Goal: Navigation & Orientation: Find specific page/section

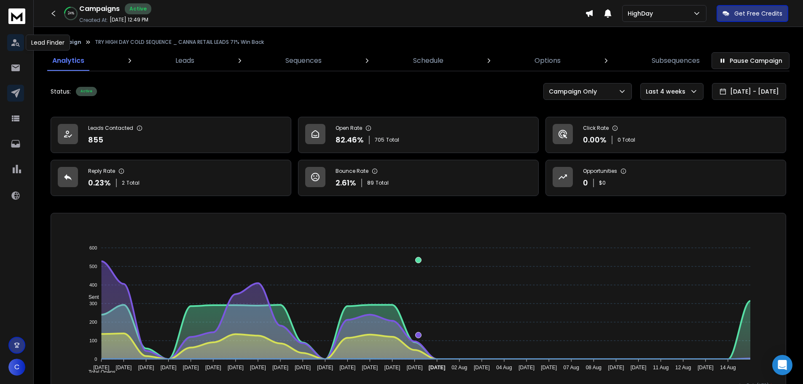
click at [14, 43] on icon at bounding box center [15, 45] width 8 height 4
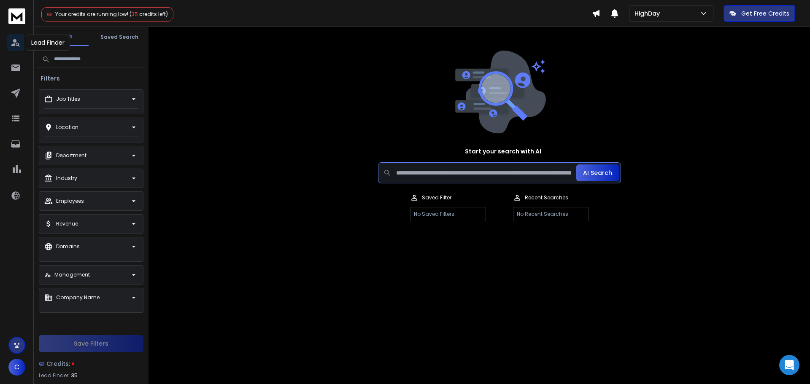
click at [14, 43] on icon at bounding box center [15, 45] width 8 height 4
click at [15, 67] on icon at bounding box center [15, 68] width 8 height 7
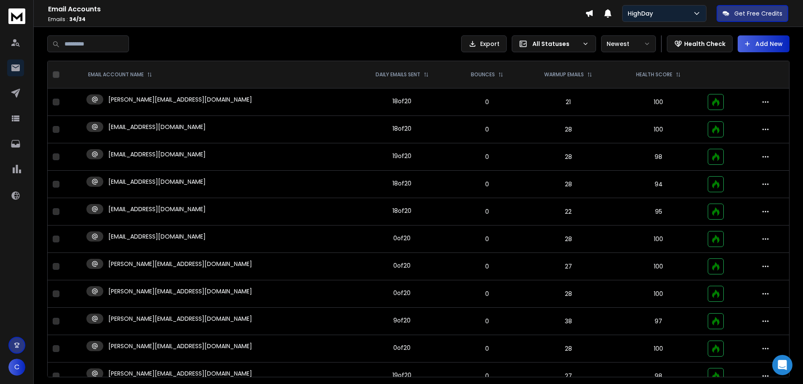
click at [659, 11] on div "HighDay" at bounding box center [664, 13] width 73 height 8
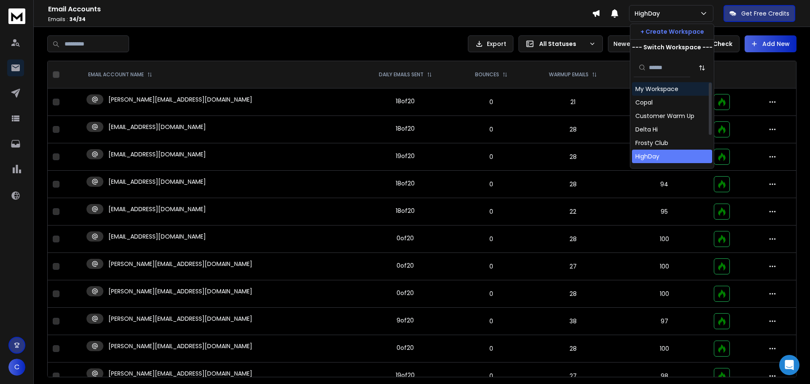
click at [656, 89] on div "My Workspace" at bounding box center [656, 89] width 43 height 8
